Goal: Navigation & Orientation: Find specific page/section

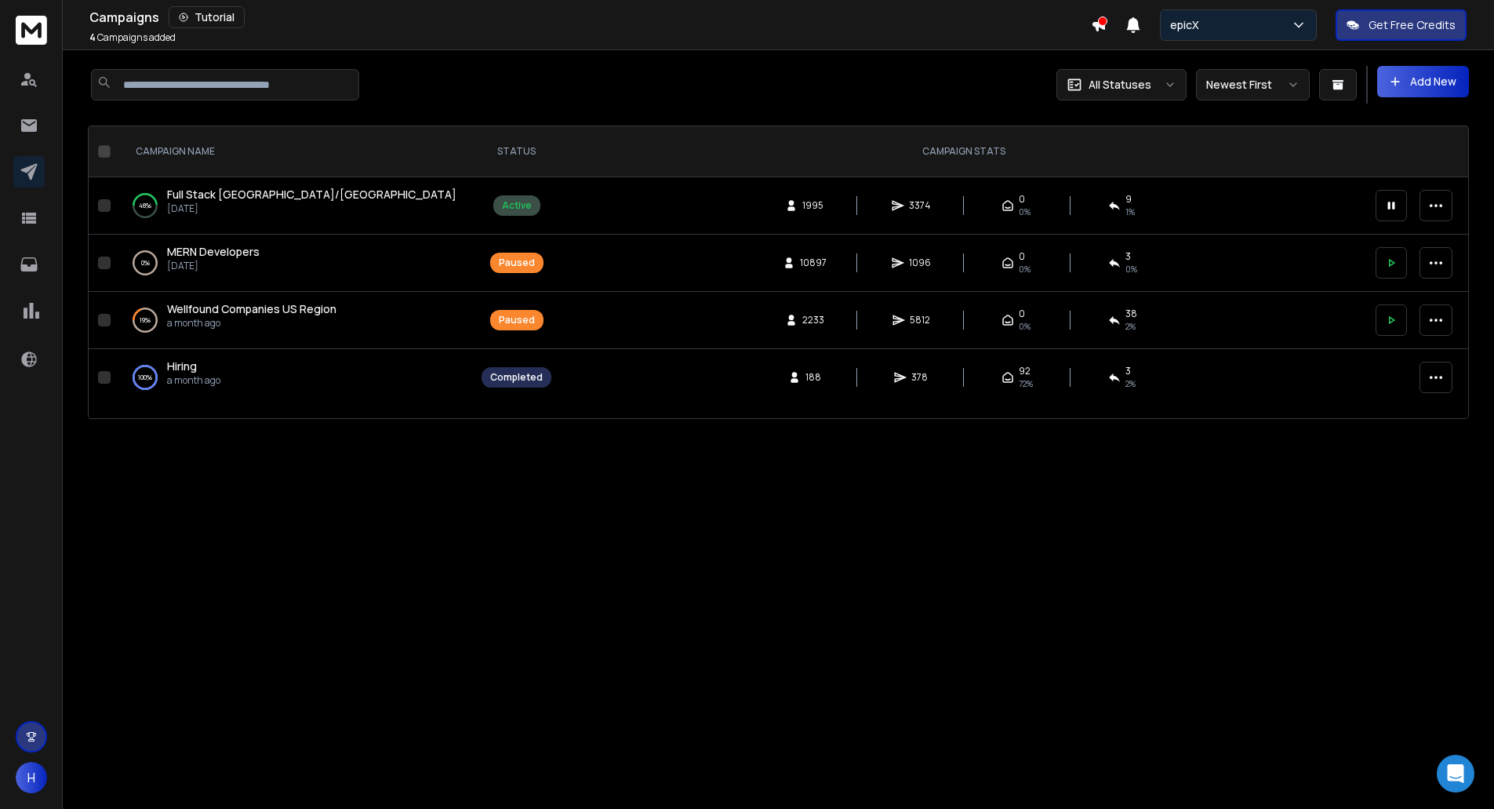
click at [1245, 29] on div "epicX" at bounding box center [1238, 25] width 136 height 16
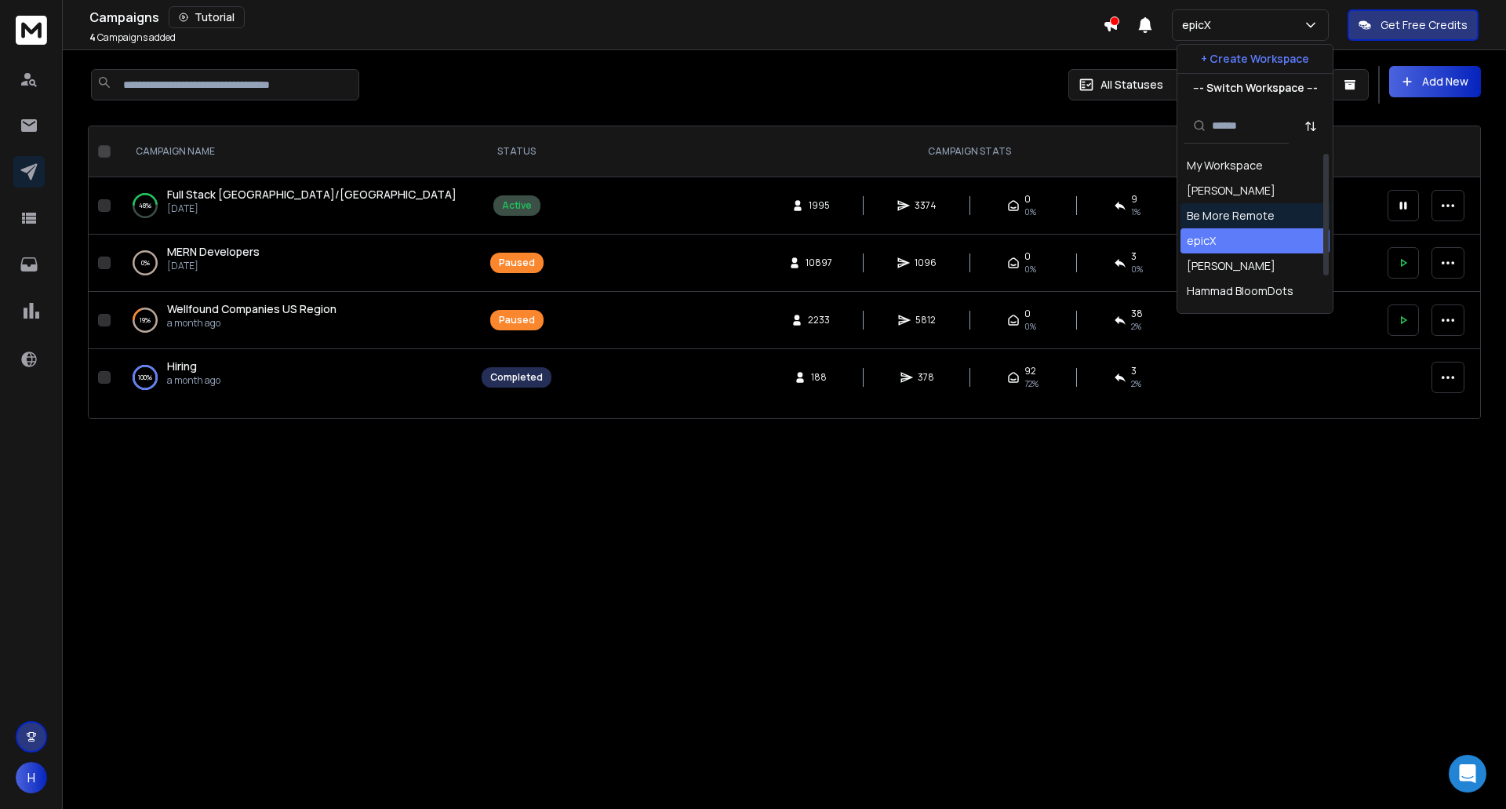
click at [1228, 216] on div "Be More Remote" at bounding box center [1231, 216] width 88 height 16
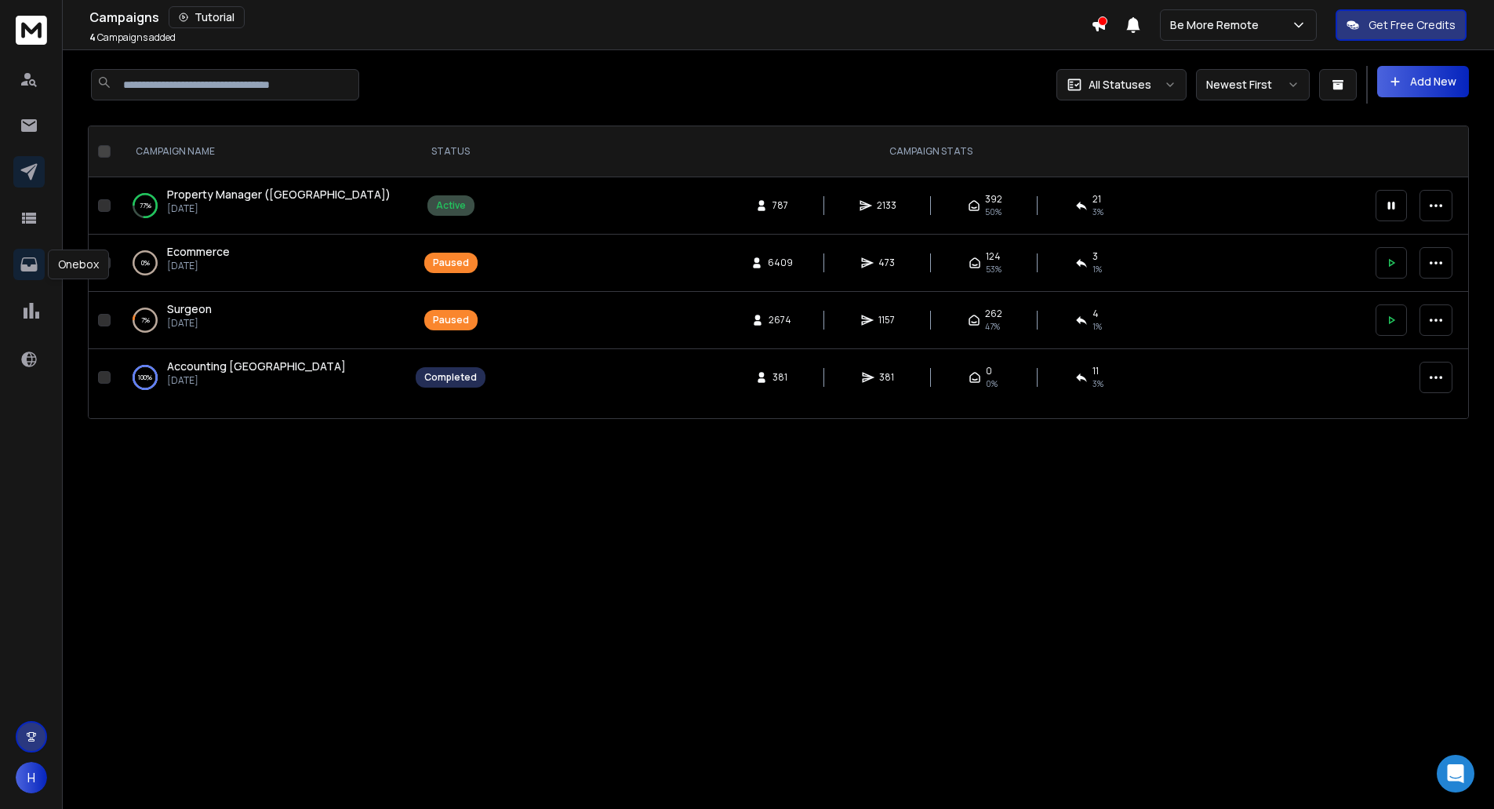
click at [33, 274] on link at bounding box center [28, 264] width 31 height 31
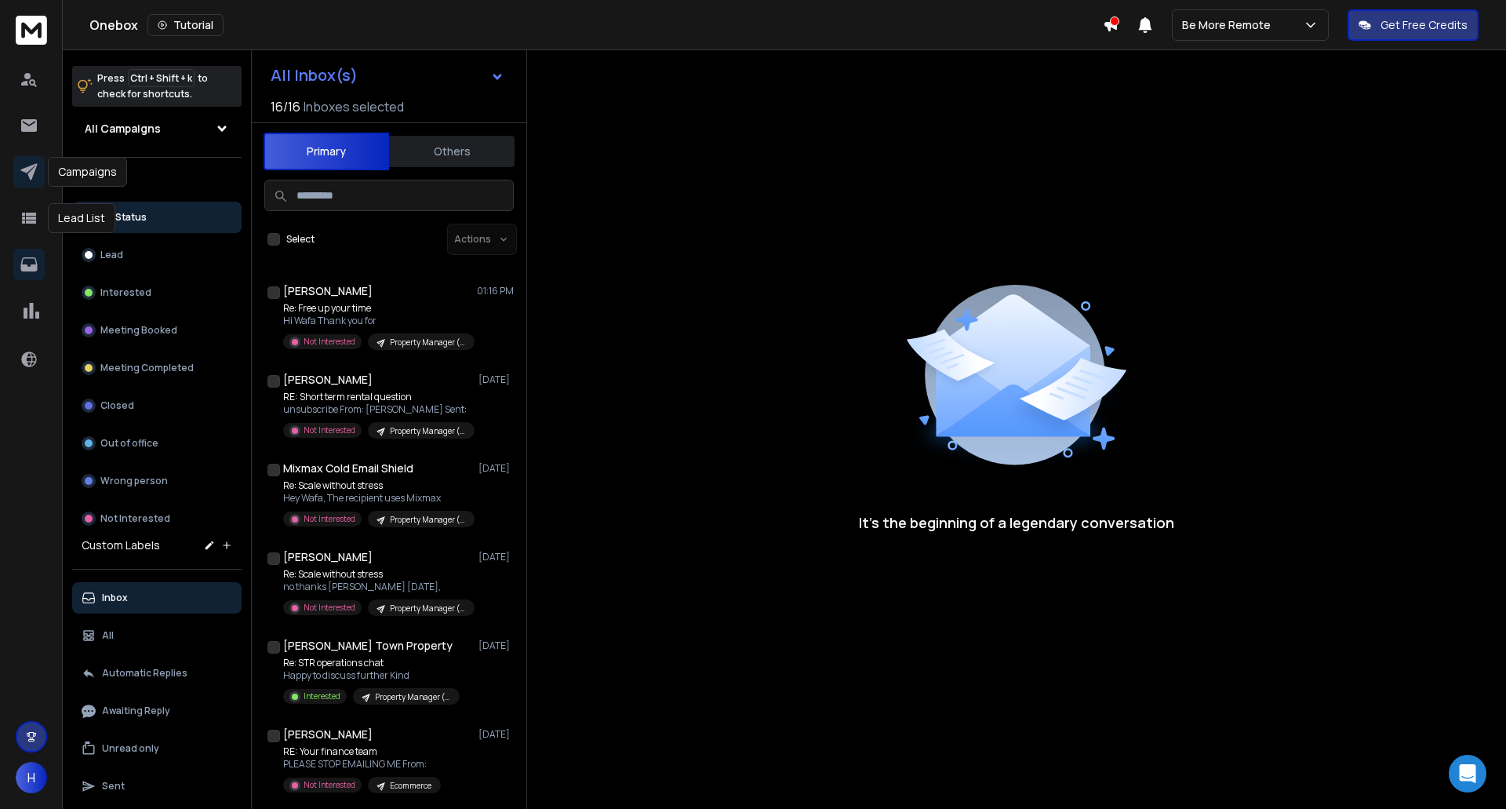
click at [28, 161] on link at bounding box center [28, 171] width 31 height 31
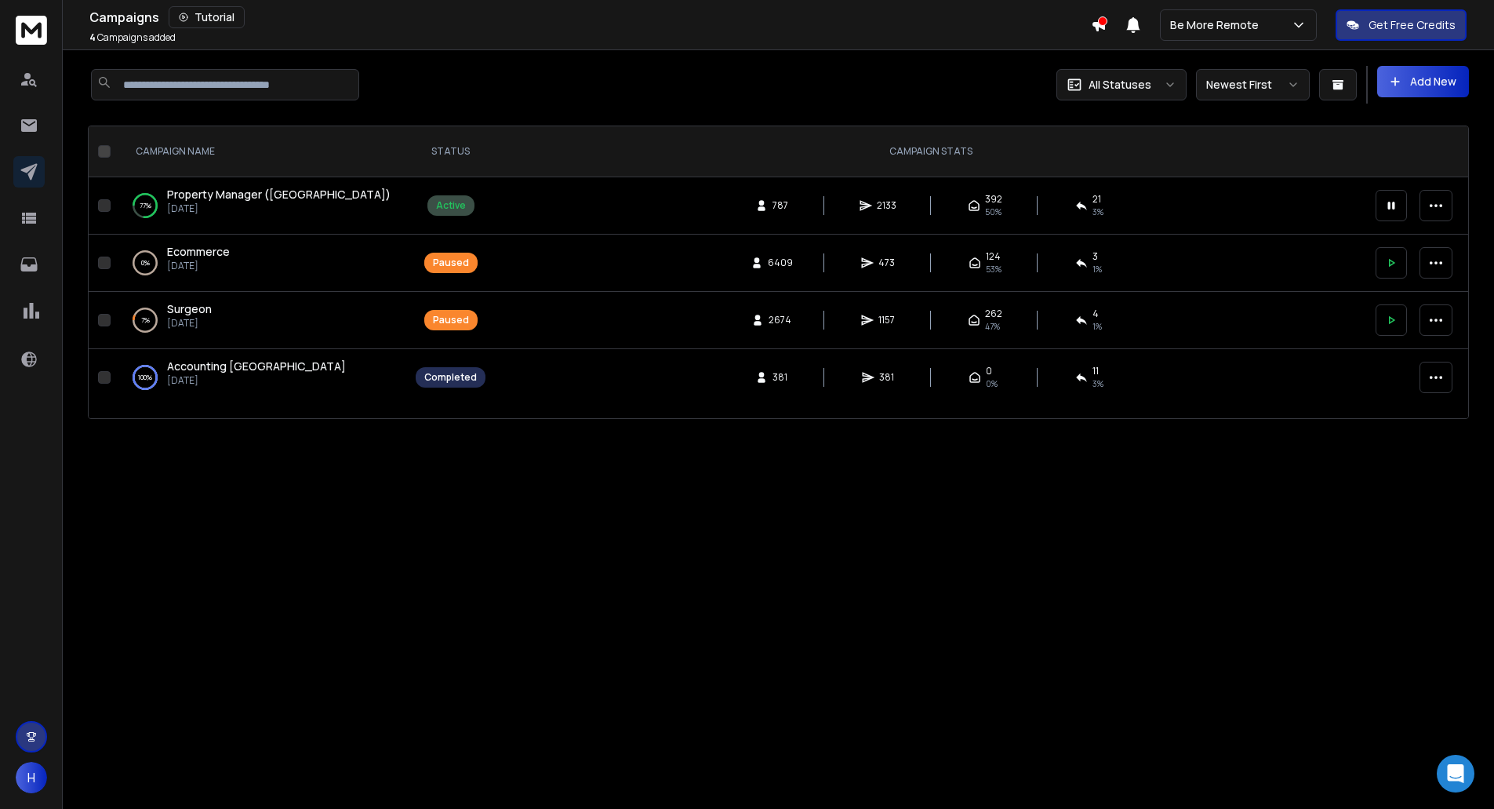
click at [573, 194] on div "787 2133 392 50 % 21 3 %" at bounding box center [930, 205] width 853 height 25
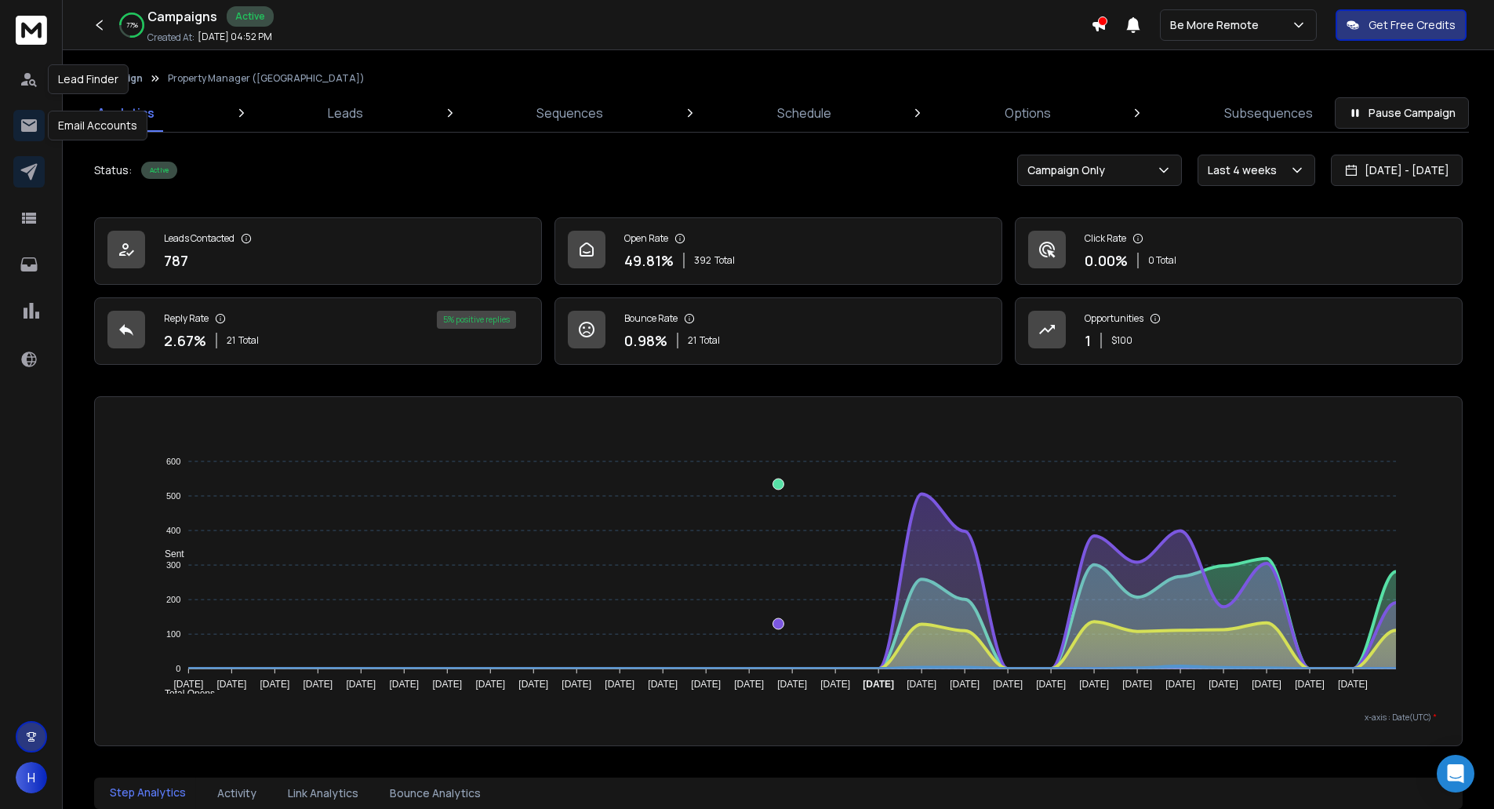
click at [27, 124] on icon at bounding box center [29, 125] width 16 height 13
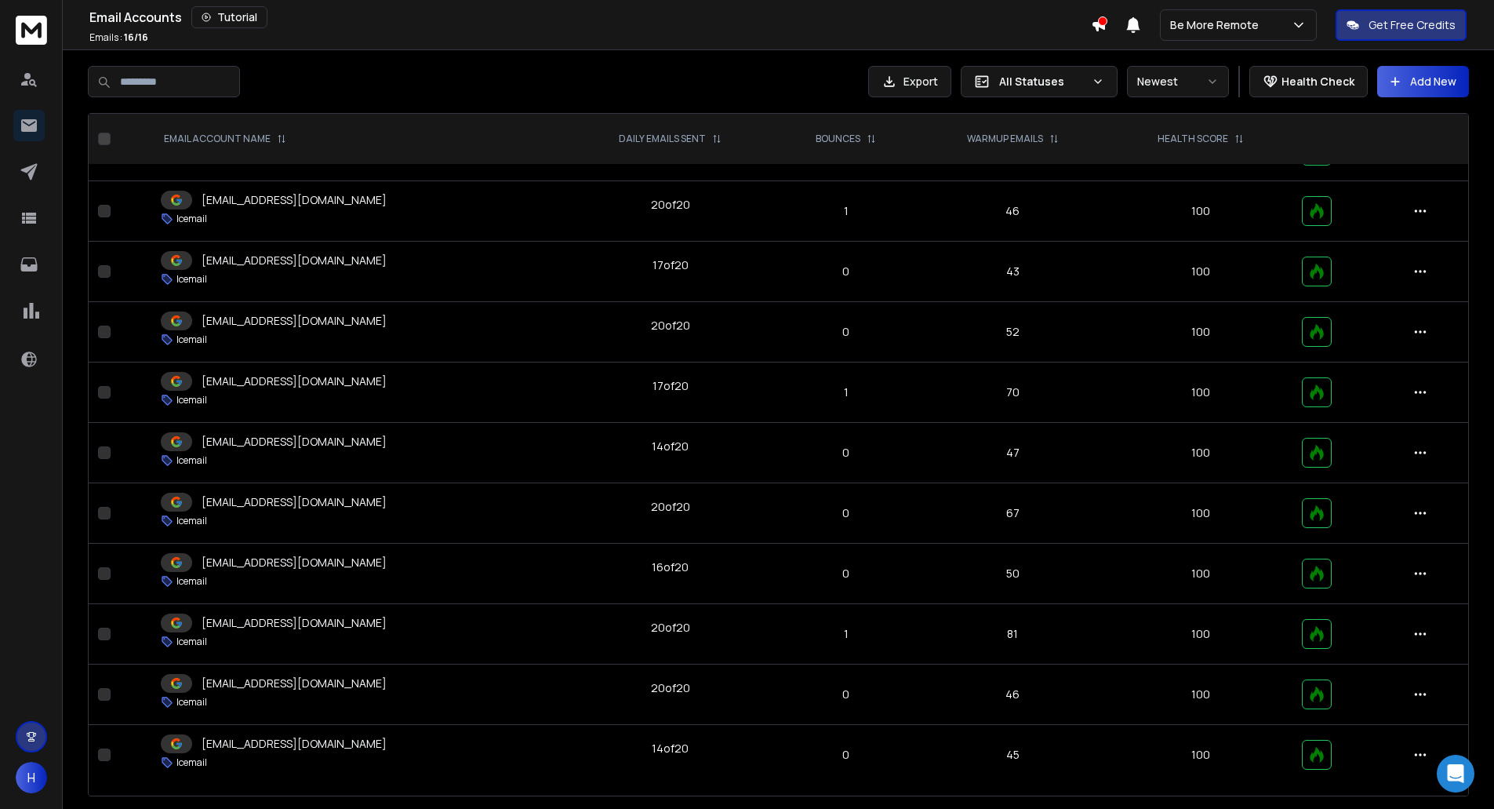
scroll to position [347, 0]
click at [26, 172] on icon at bounding box center [28, 172] width 16 height 16
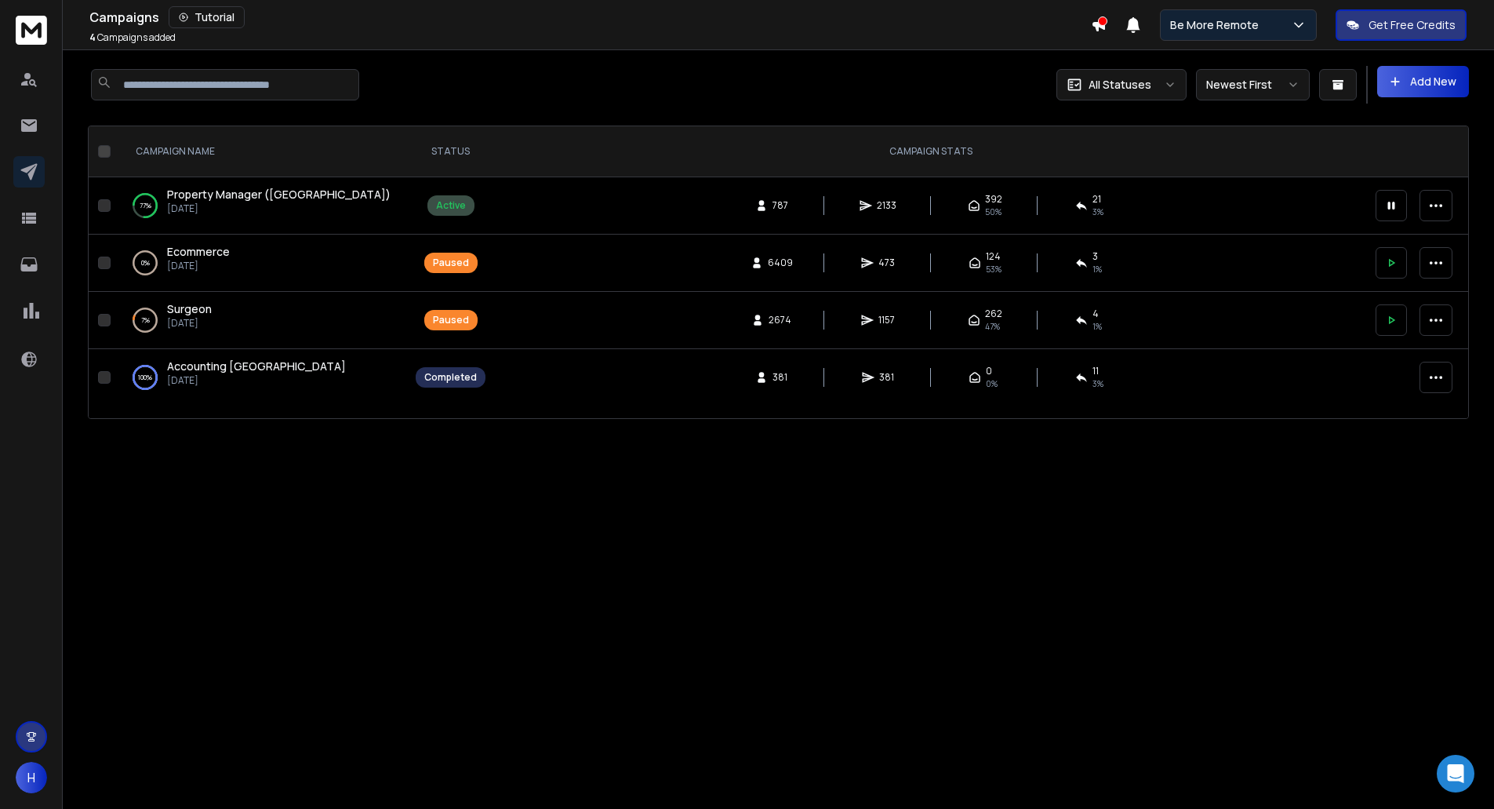
click at [1267, 28] on div "Be More Remote" at bounding box center [1238, 25] width 136 height 16
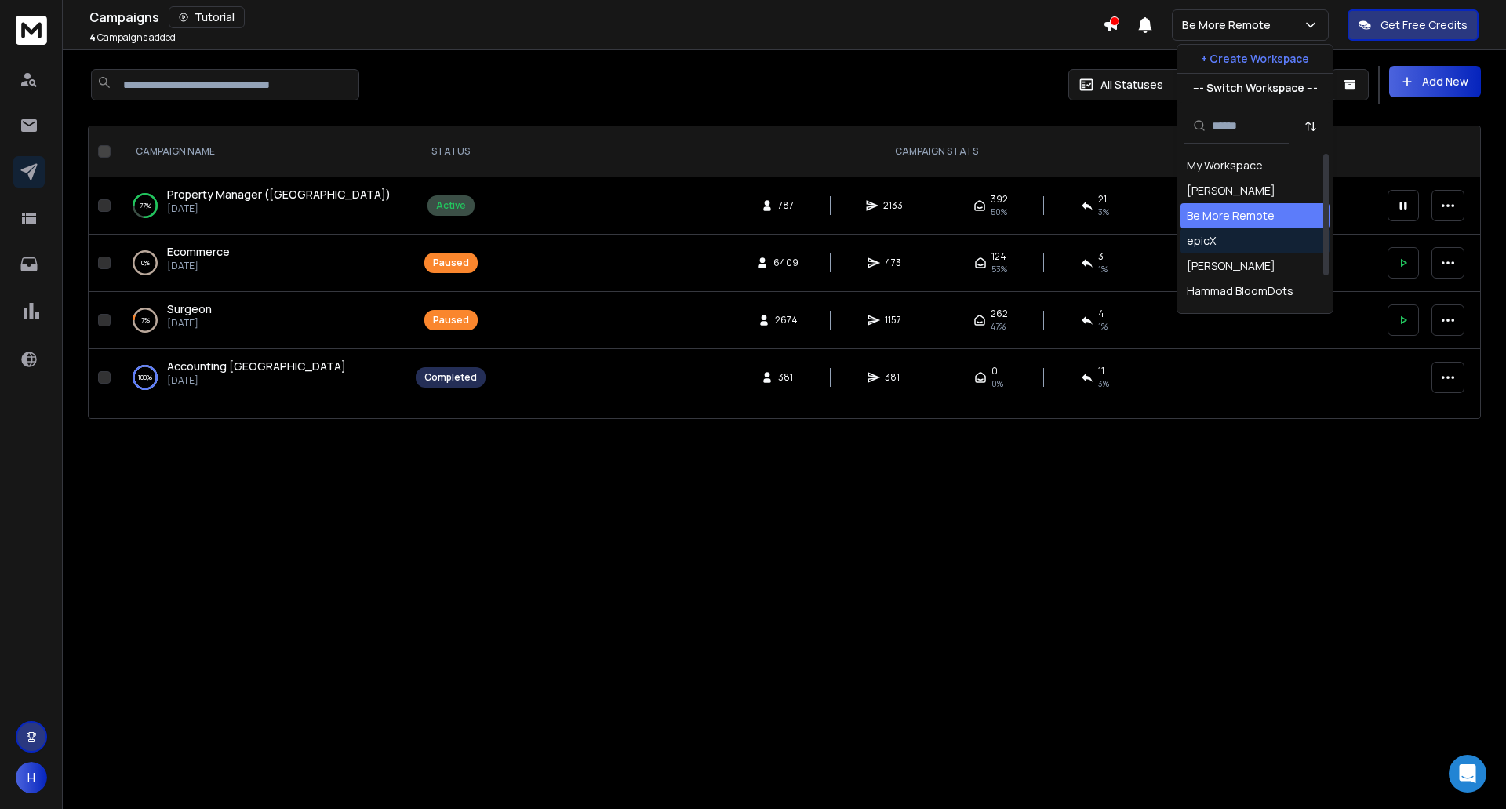
click at [1213, 244] on div "epicX" at bounding box center [1201, 241] width 29 height 16
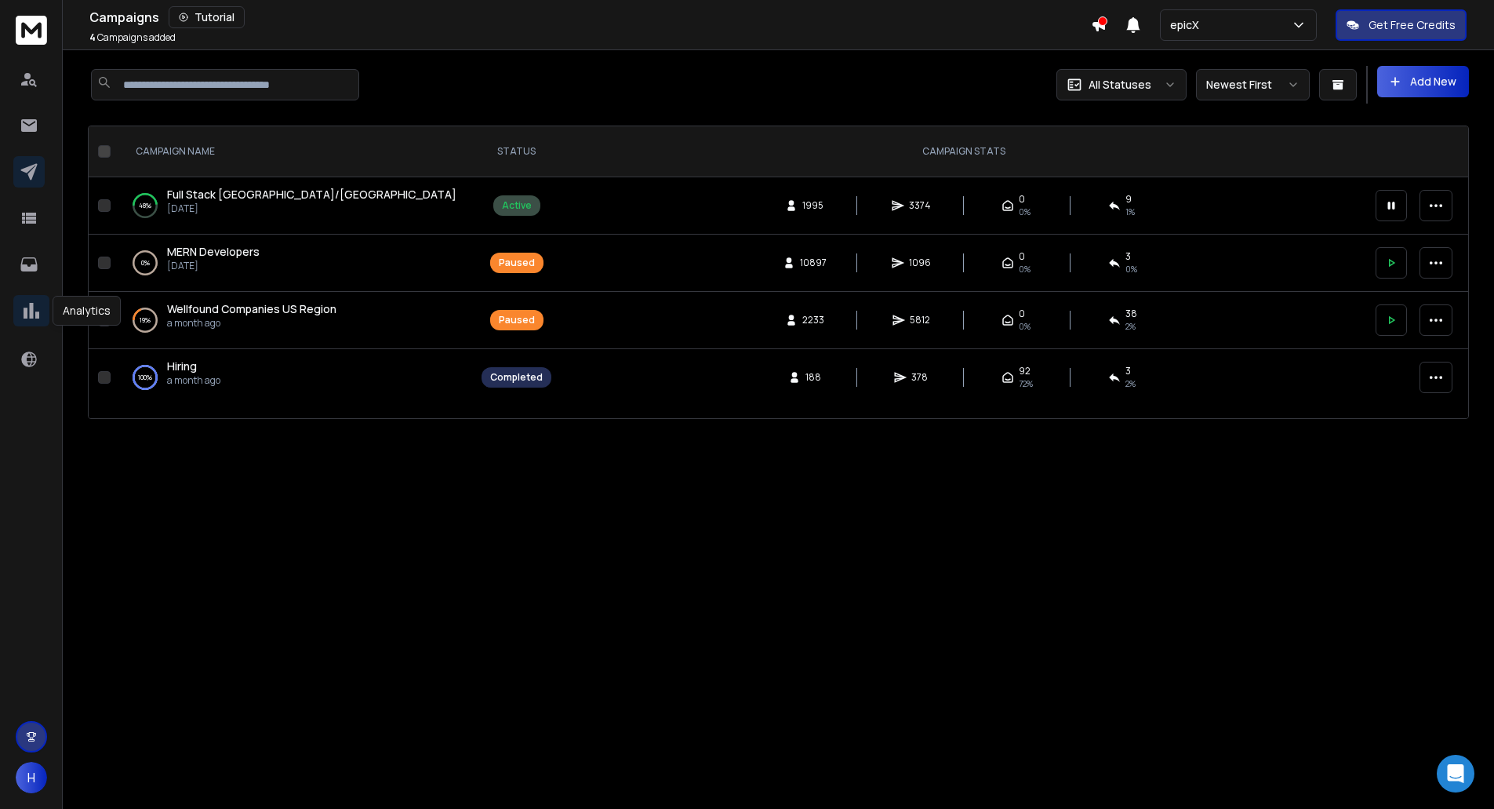
click at [28, 303] on icon at bounding box center [32, 311] width 24 height 24
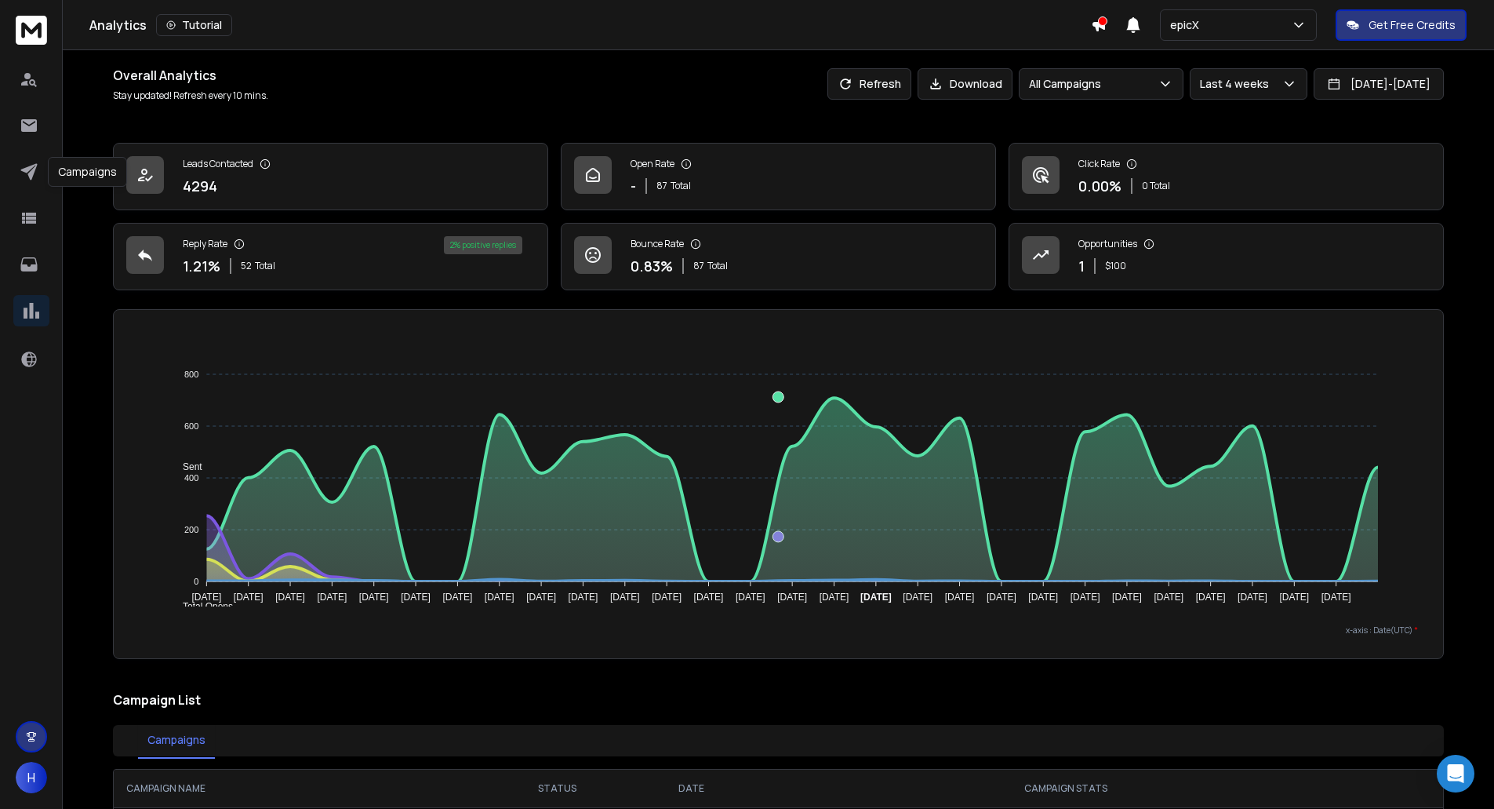
click at [10, 178] on div "H" at bounding box center [31, 404] width 63 height 809
click at [22, 180] on icon at bounding box center [29, 171] width 19 height 19
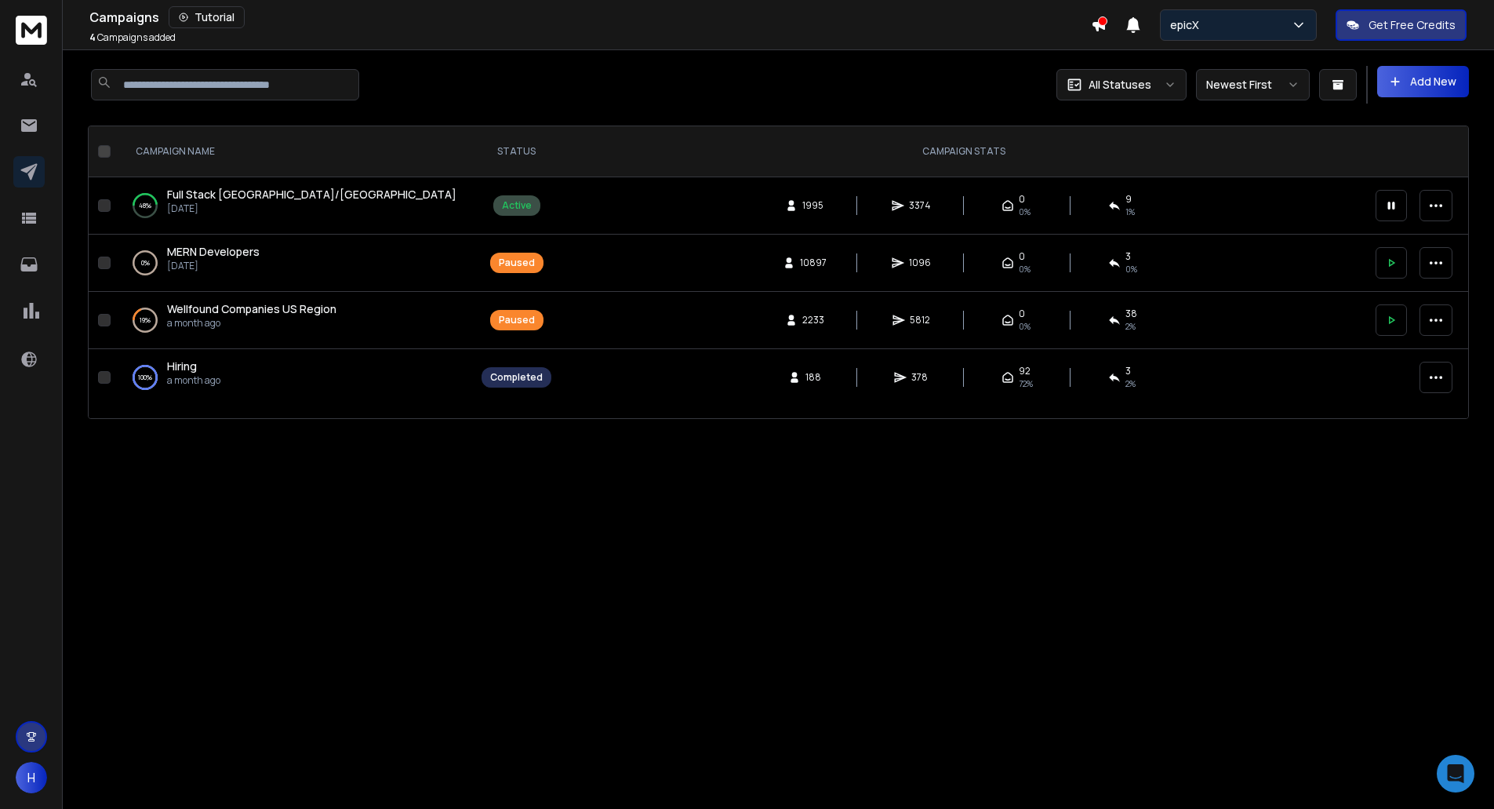
click at [1184, 34] on button "epicX" at bounding box center [1238, 24] width 157 height 31
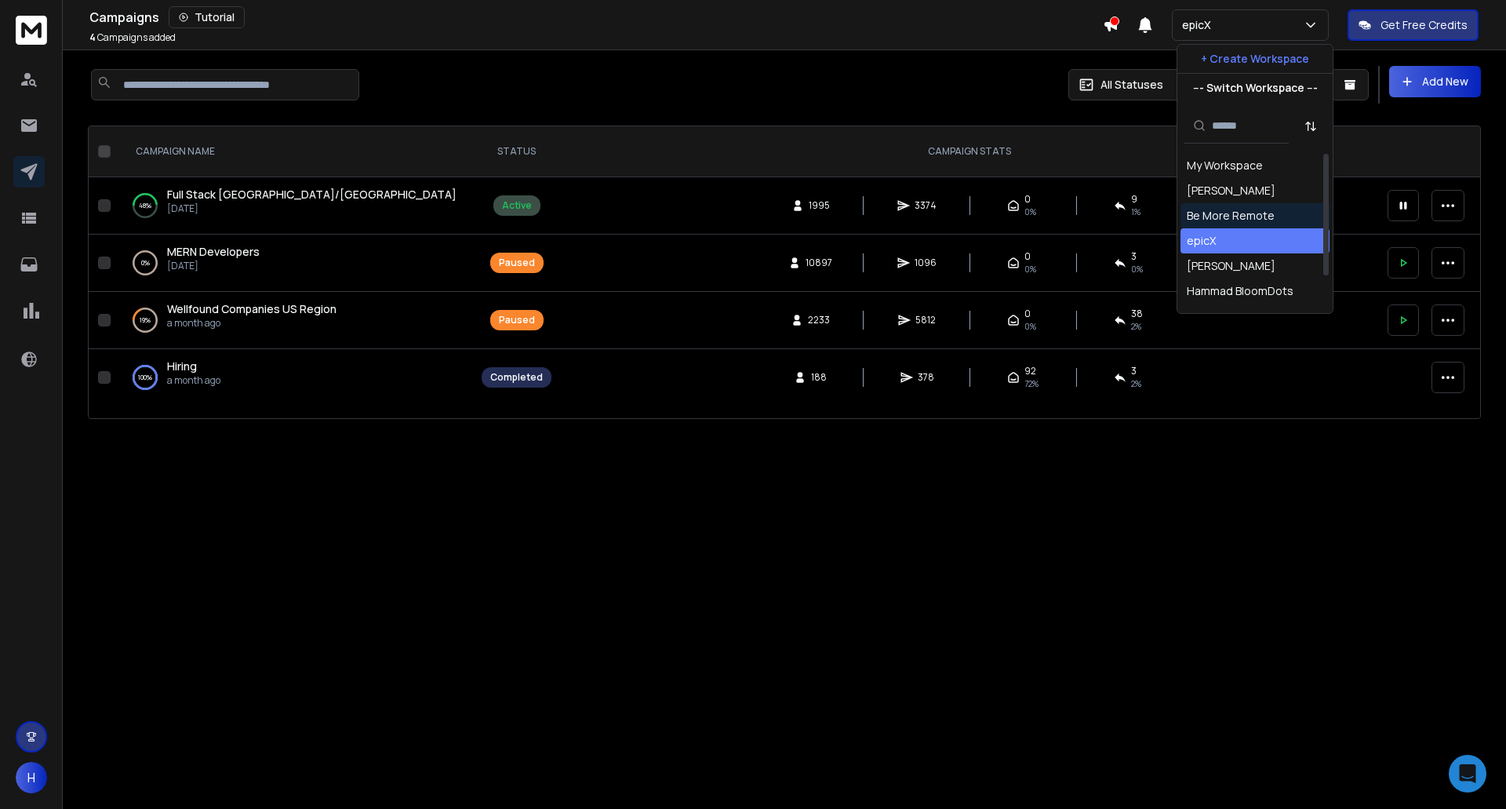
click at [1232, 220] on div "Be More Remote" at bounding box center [1231, 216] width 88 height 16
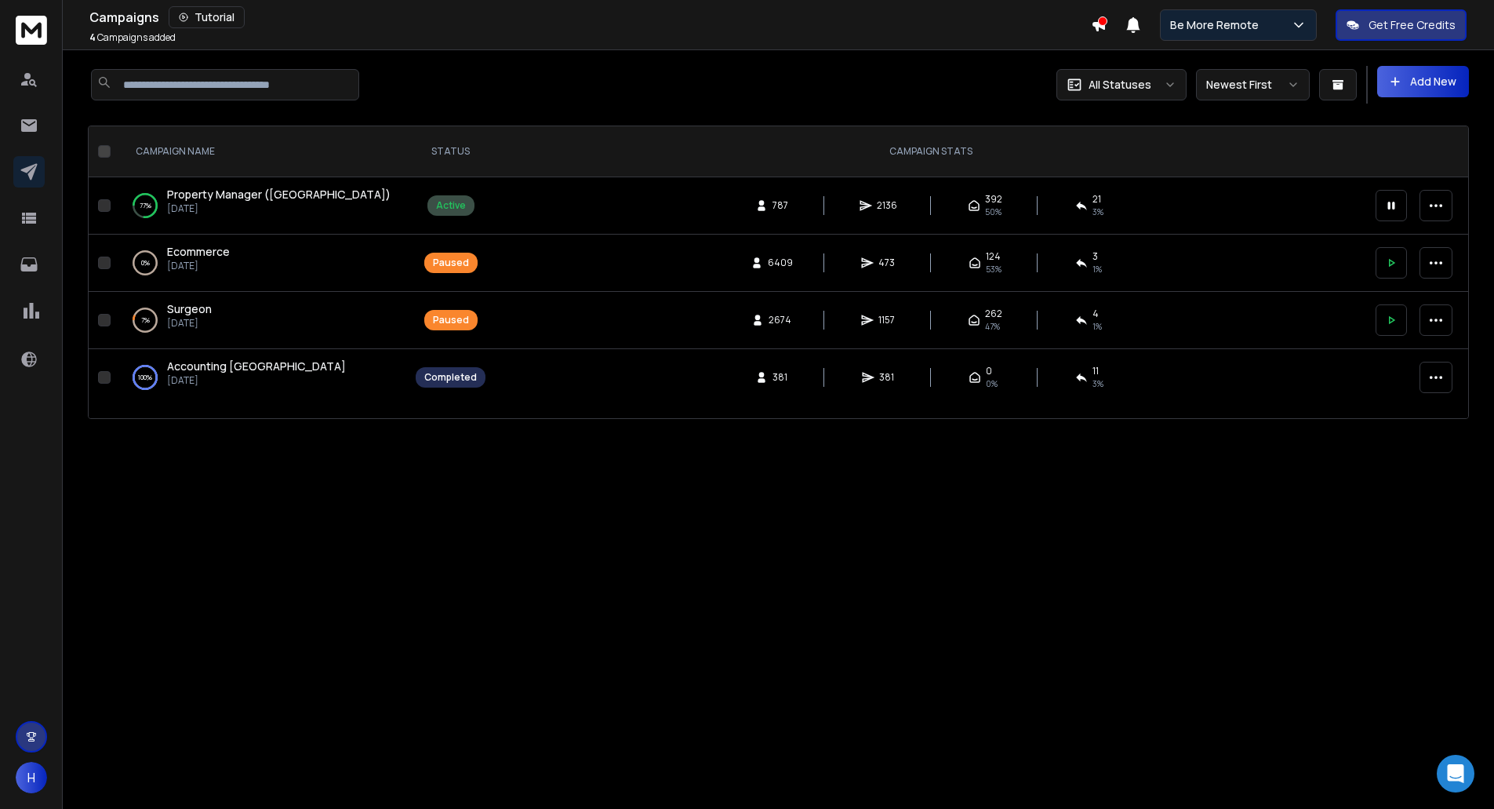
click at [1250, 38] on button "Be More Remote" at bounding box center [1238, 24] width 157 height 31
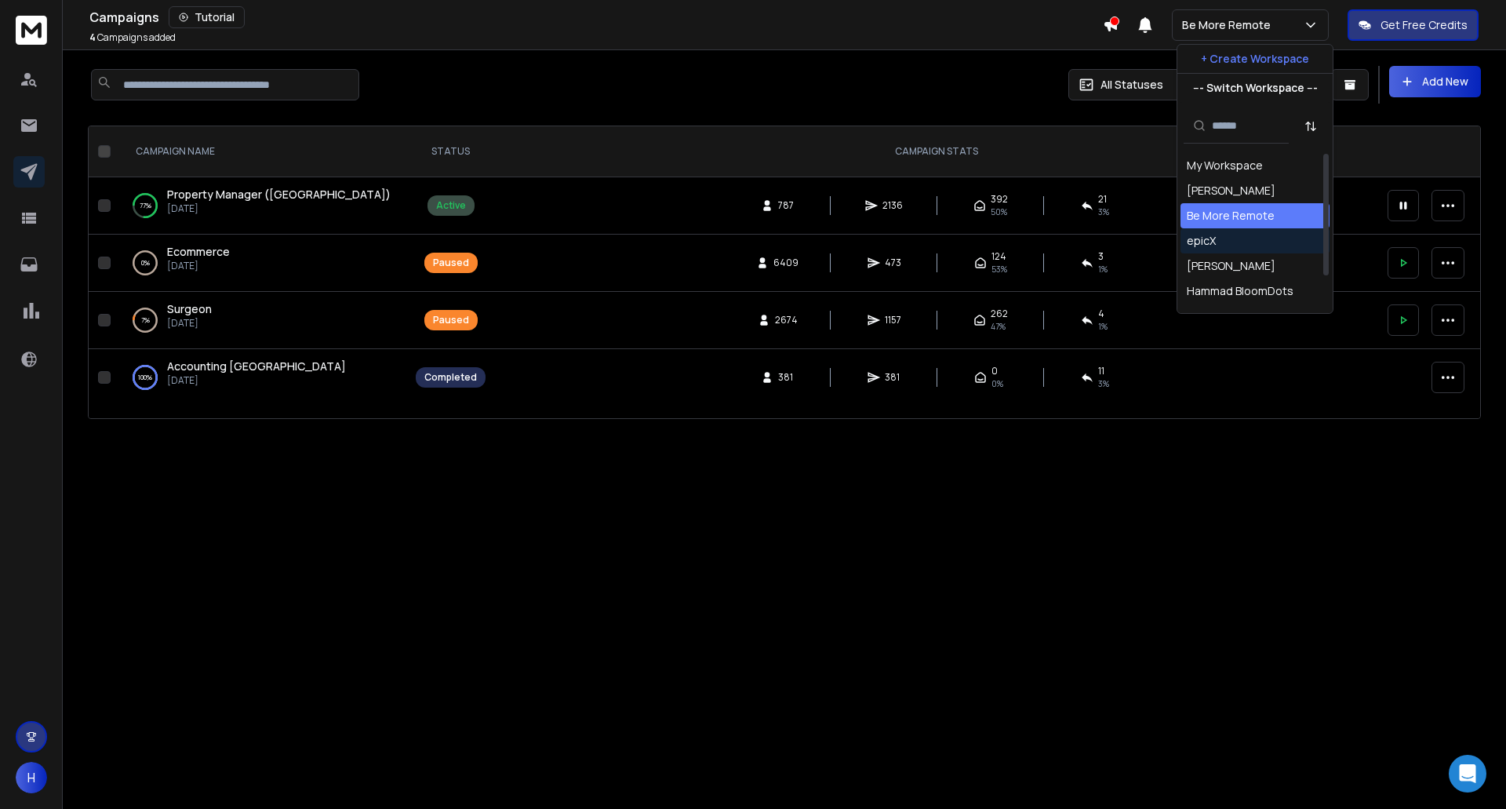
click at [1220, 235] on div "epicX" at bounding box center [1255, 240] width 149 height 25
